Goal: Information Seeking & Learning: Check status

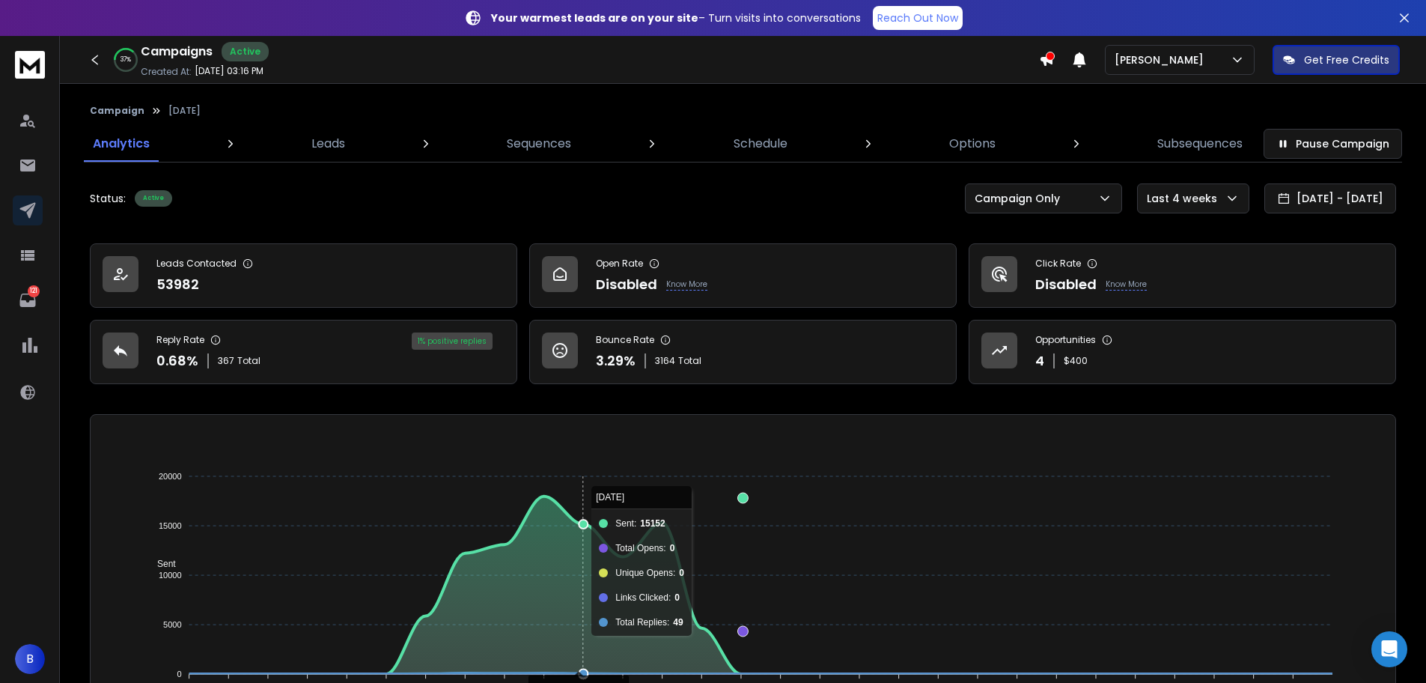
scroll to position [75, 0]
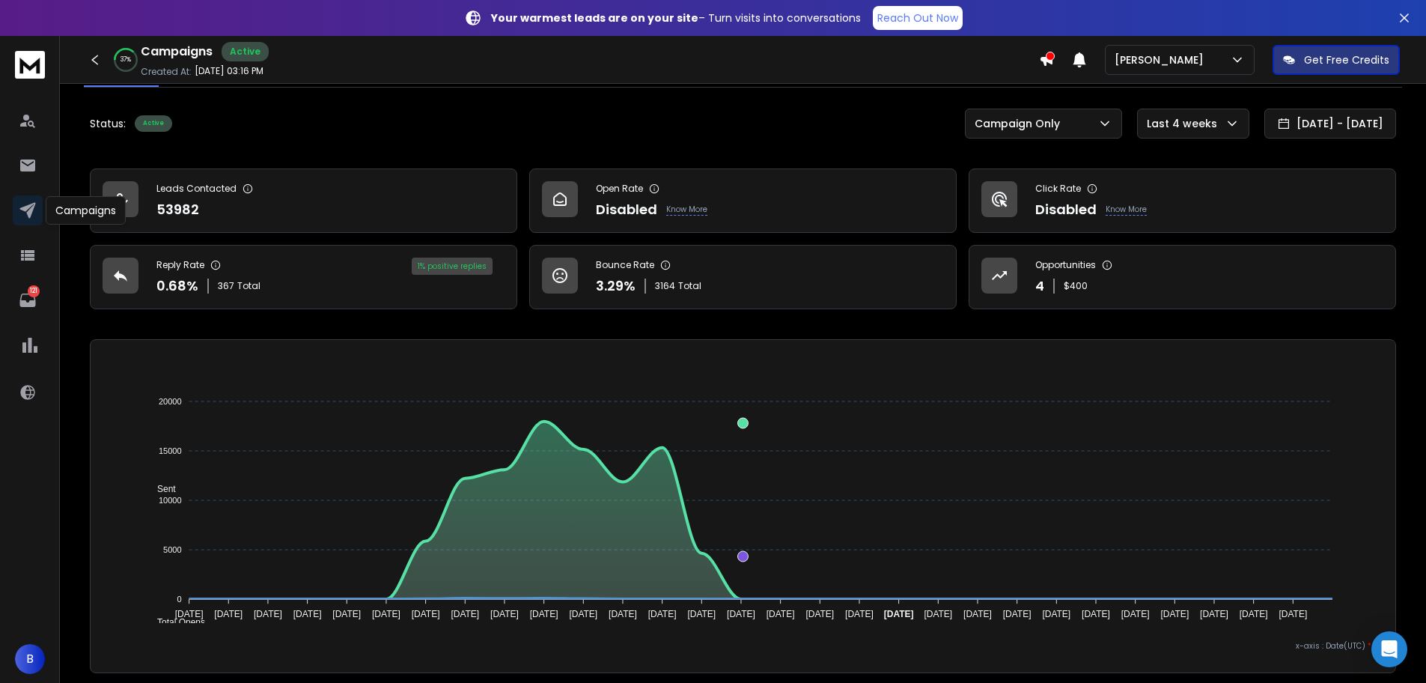
click at [19, 213] on icon at bounding box center [28, 210] width 18 height 18
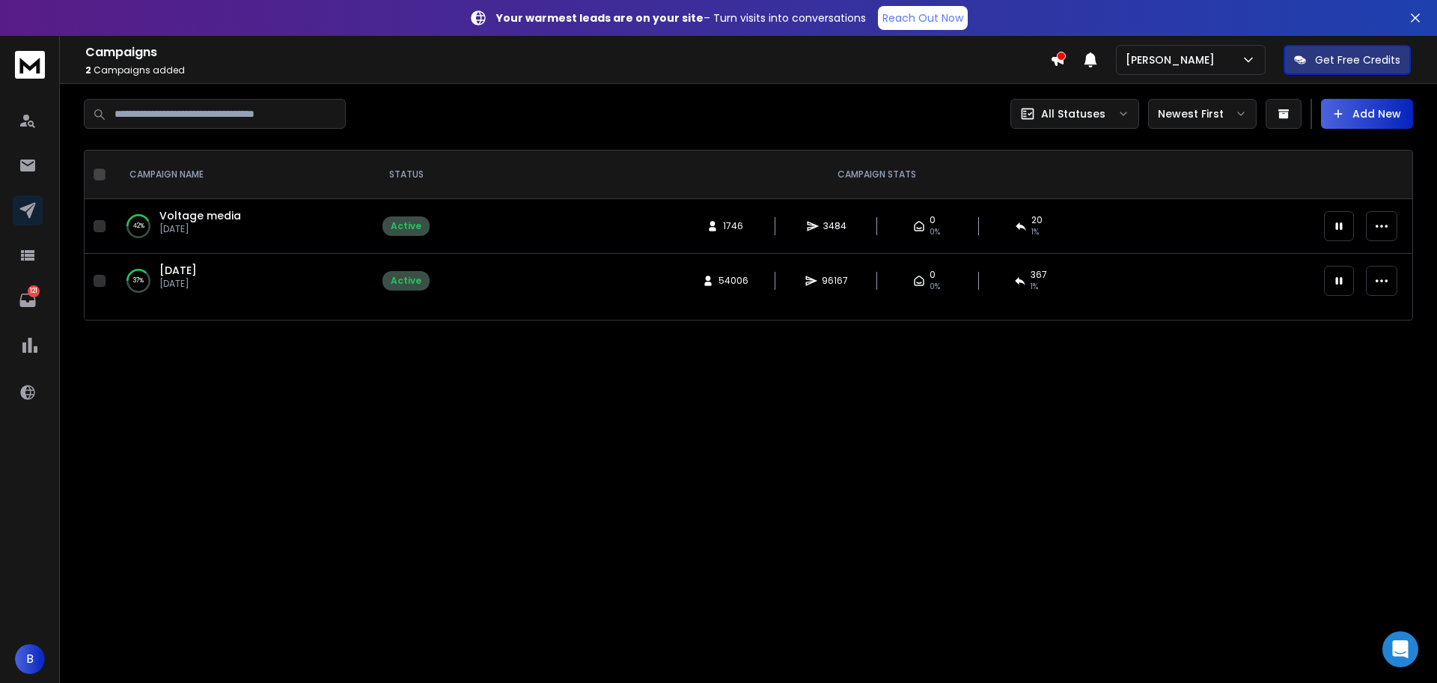
click at [229, 230] on p "[DATE]" at bounding box center [200, 229] width 82 height 12
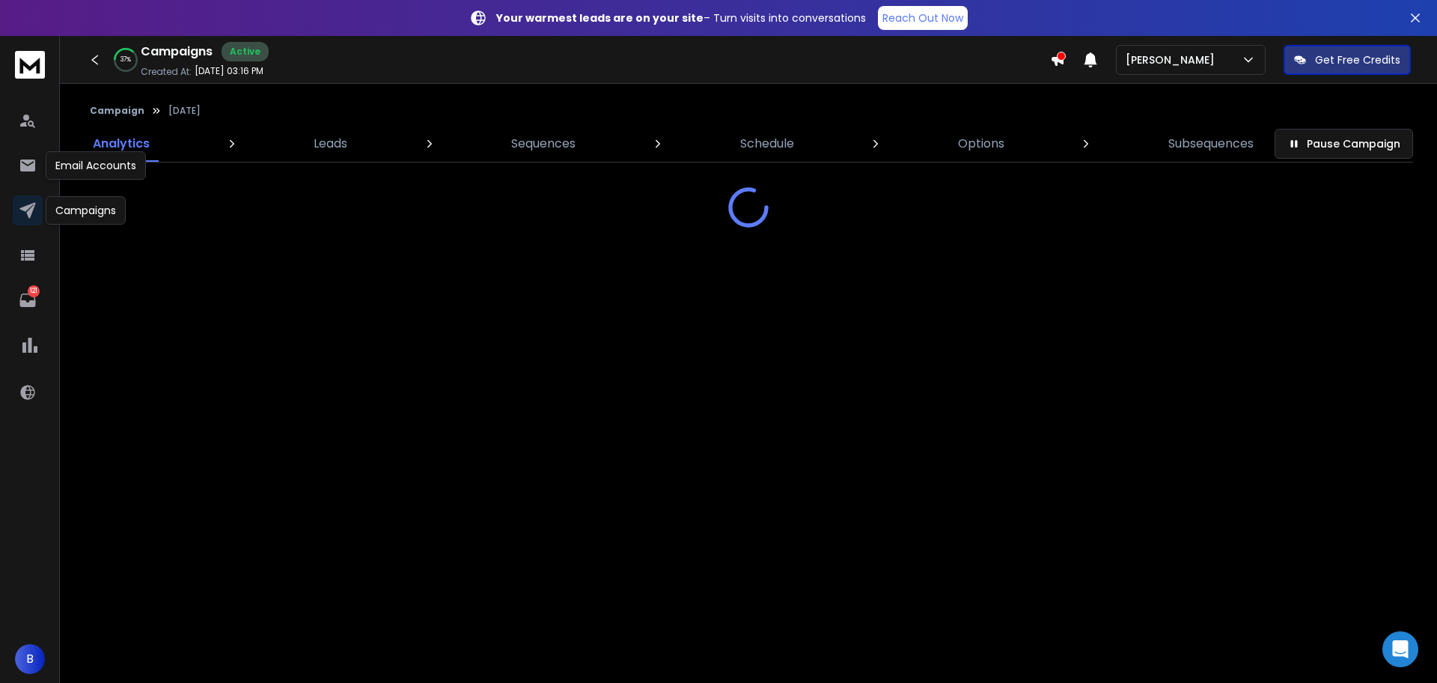
click at [30, 211] on icon at bounding box center [27, 210] width 16 height 16
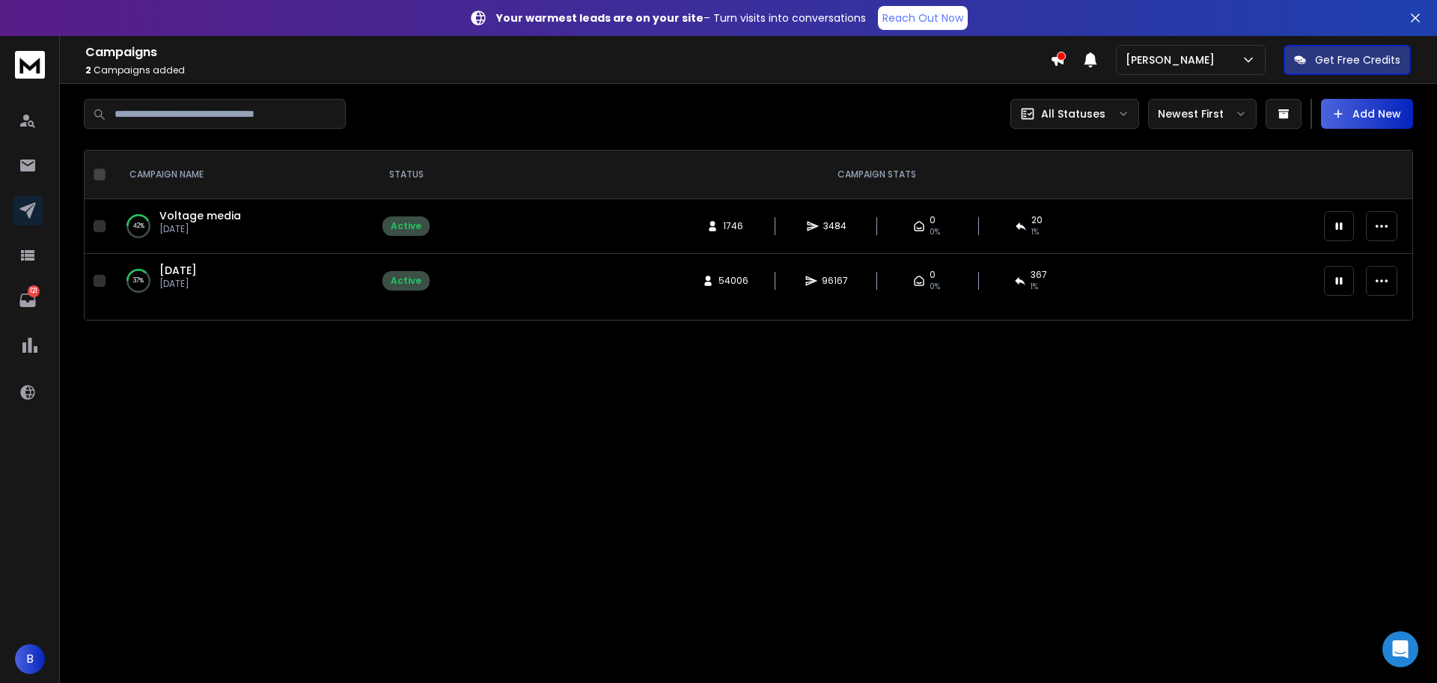
click at [188, 226] on p "[DATE]" at bounding box center [200, 229] width 82 height 12
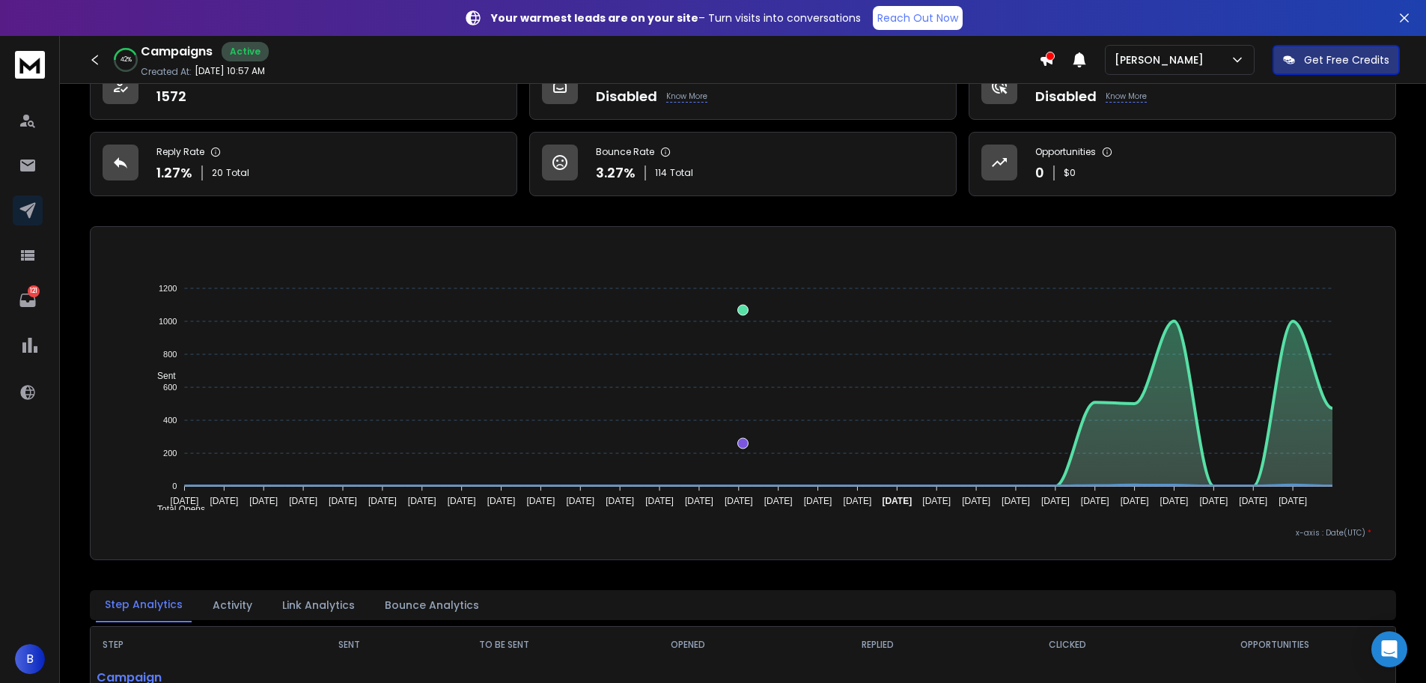
scroll to position [225, 0]
